Goal: Task Accomplishment & Management: Manage account settings

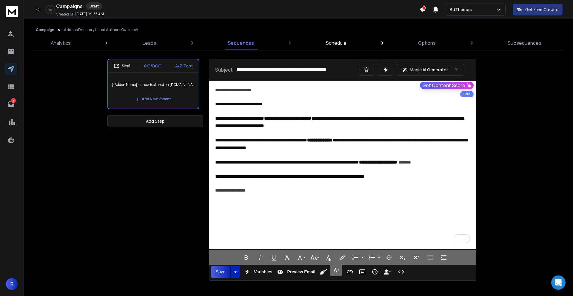
click at [331, 44] on p "Schedule" at bounding box center [336, 42] width 21 height 7
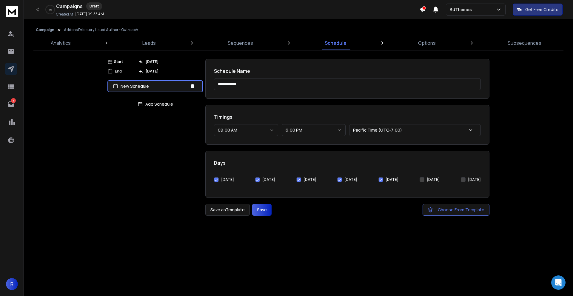
click at [163, 59] on div "Start [DATE]" at bounding box center [155, 62] width 96 height 6
click at [159, 62] on p "[DATE]" at bounding box center [152, 61] width 13 height 5
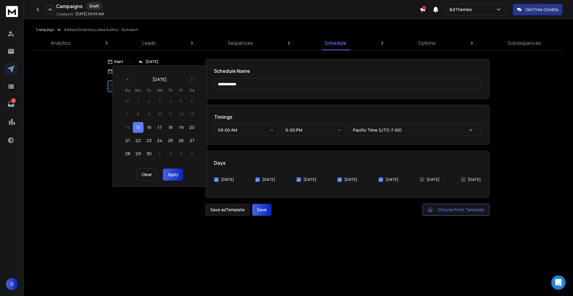
click at [140, 125] on button "15" at bounding box center [138, 127] width 11 height 11
click at [140, 128] on button "15" at bounding box center [138, 127] width 11 height 11
click at [175, 175] on button "Apply" at bounding box center [173, 175] width 20 height 12
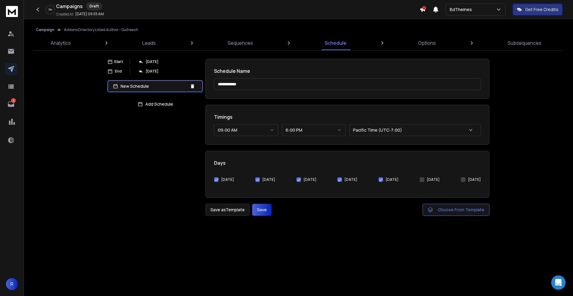
click at [159, 71] on p "[DATE]" at bounding box center [152, 71] width 13 height 5
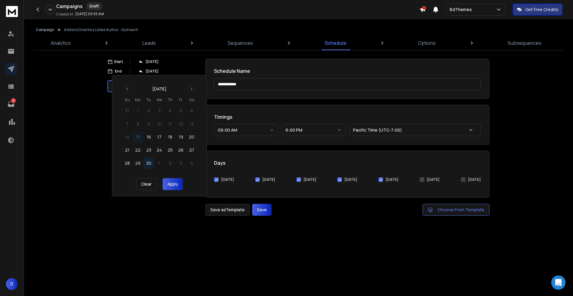
click at [147, 163] on button "30" at bounding box center [148, 163] width 11 height 11
click at [169, 183] on button "Apply" at bounding box center [173, 184] width 20 height 12
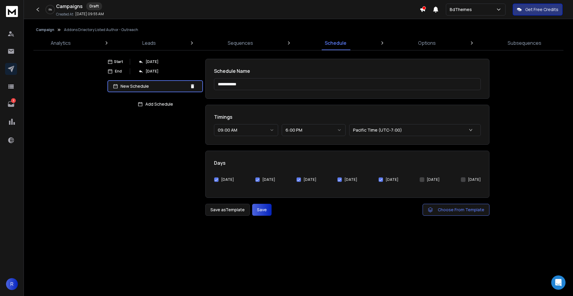
click at [186, 131] on div "**********" at bounding box center [298, 137] width 382 height 157
click at [261, 211] on button "Save" at bounding box center [261, 210] width 19 height 12
click at [267, 210] on button "Save" at bounding box center [261, 210] width 19 height 12
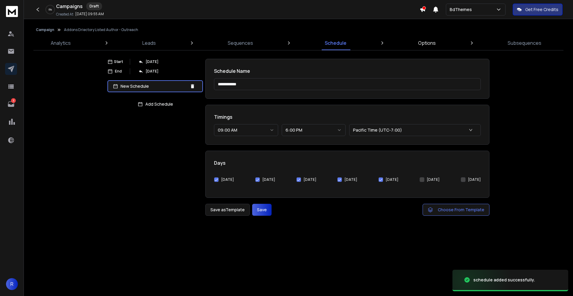
click at [435, 40] on p "Options" at bounding box center [427, 42] width 18 height 7
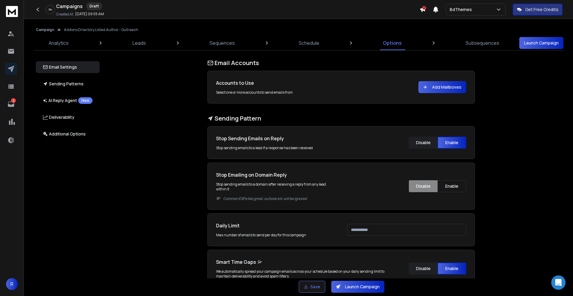
click at [427, 86] on button "Add Mailboxes" at bounding box center [443, 87] width 48 height 12
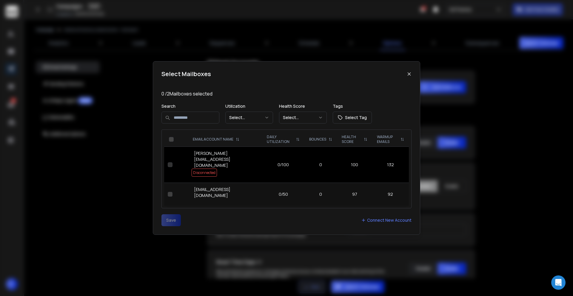
click at [171, 192] on button "button" at bounding box center [170, 194] width 5 height 5
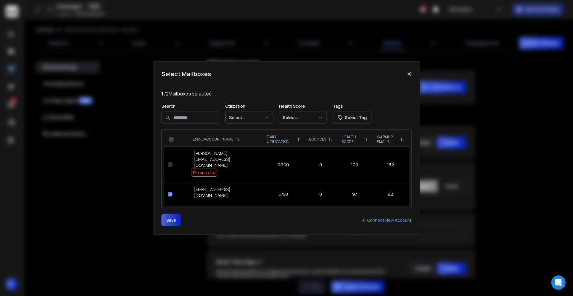
click at [173, 214] on button "Save" at bounding box center [171, 220] width 19 height 12
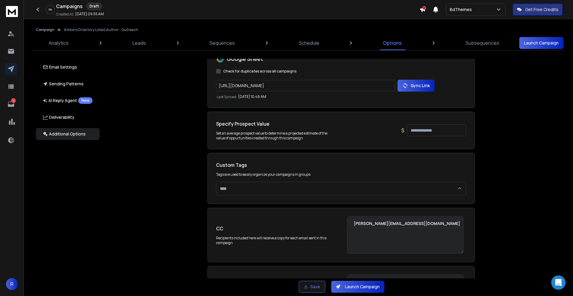
scroll to position [1104, 0]
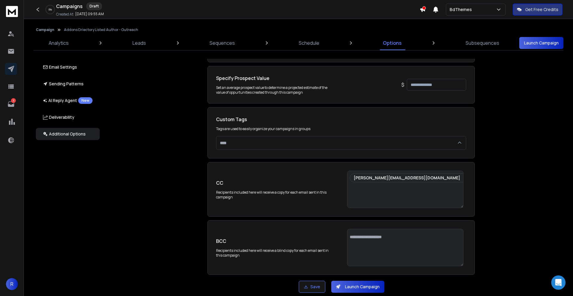
click at [463, 178] on icon at bounding box center [465, 178] width 5 height 5
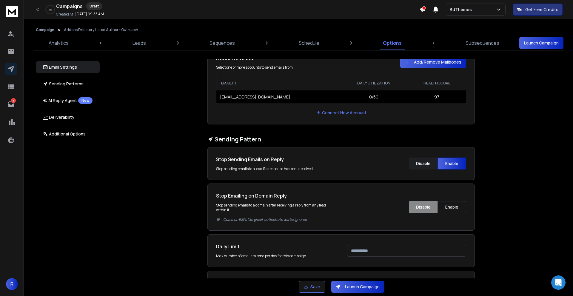
scroll to position [0, 0]
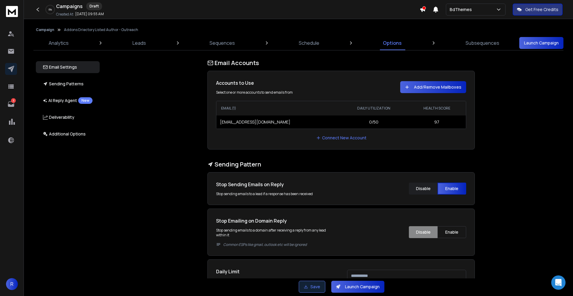
click at [312, 288] on button "Save" at bounding box center [312, 287] width 27 height 12
click at [438, 87] on button "Add/Remove Mailboxes" at bounding box center [433, 87] width 66 height 12
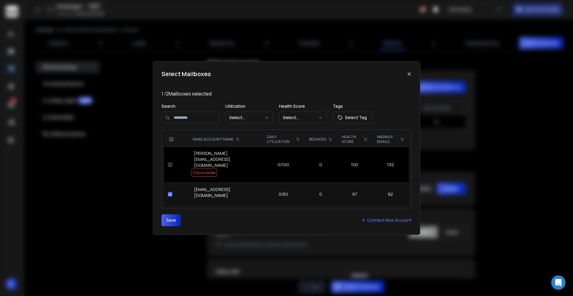
click at [170, 192] on button "button" at bounding box center [170, 194] width 5 height 5
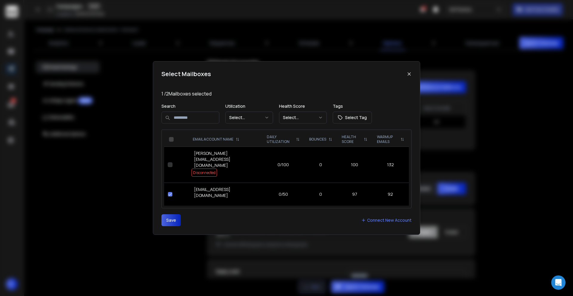
click at [177, 214] on button "Save" at bounding box center [171, 220] width 19 height 12
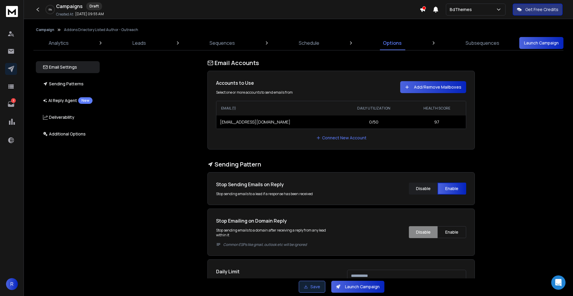
click at [317, 290] on button "Save" at bounding box center [312, 287] width 27 height 12
